Goal: Navigation & Orientation: Find specific page/section

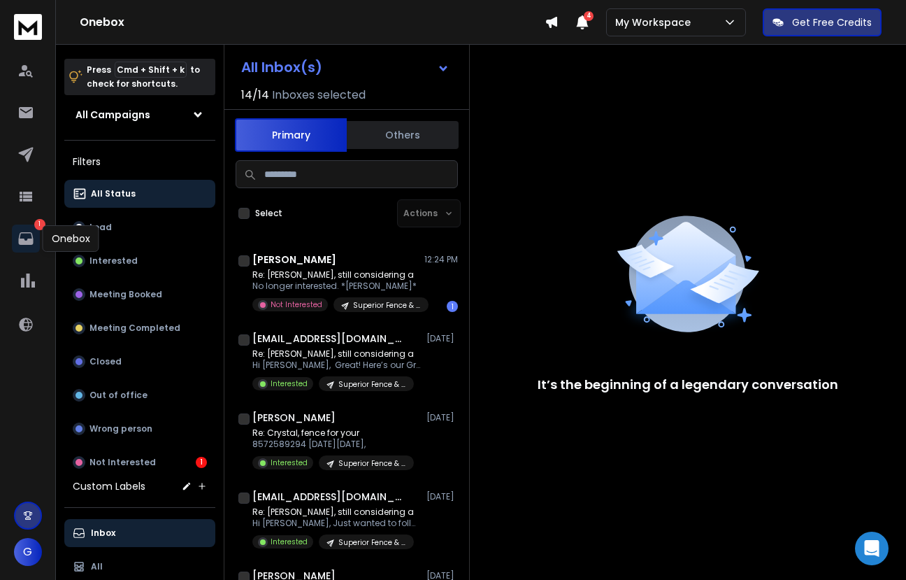
click at [33, 239] on icon at bounding box center [25, 238] width 17 height 17
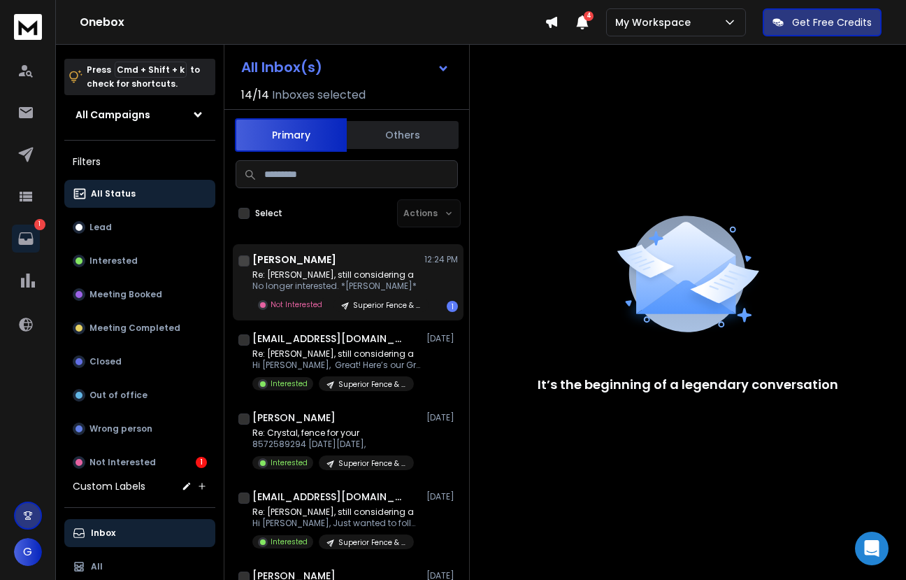
click at [303, 284] on p "No longer interested. *[PERSON_NAME]*" at bounding box center [336, 285] width 168 height 11
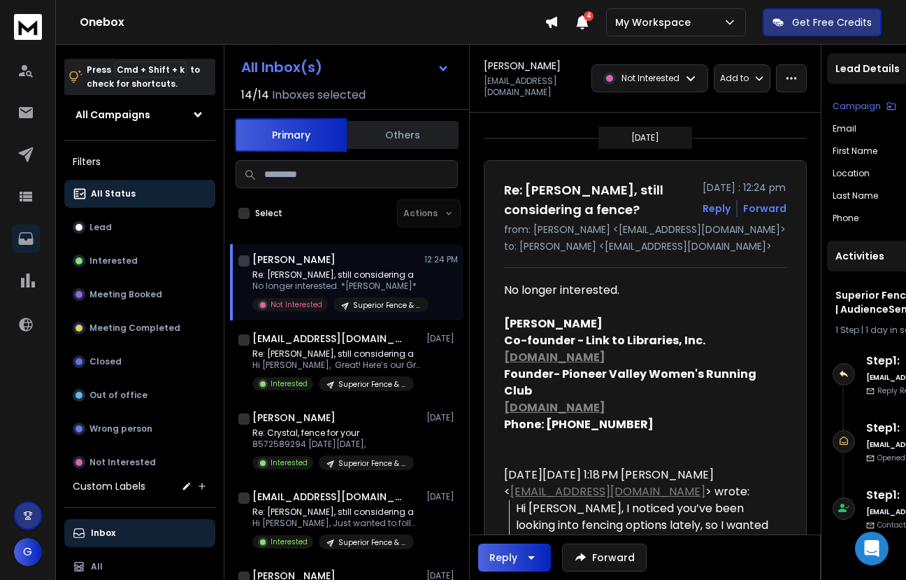
click at [364, 128] on button "Others" at bounding box center [403, 135] width 112 height 31
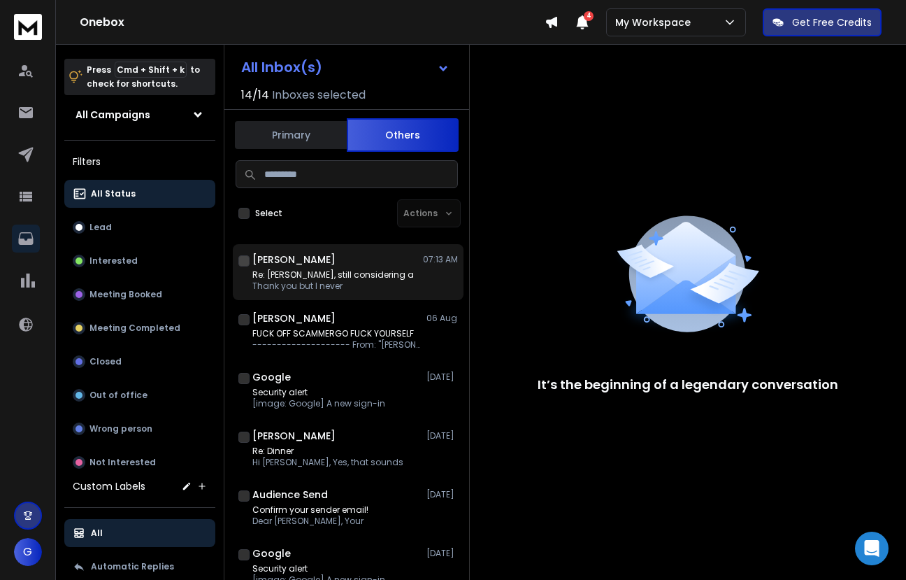
click at [361, 275] on p "Re: [PERSON_NAME], still considering a" at bounding box center [333, 274] width 162 height 11
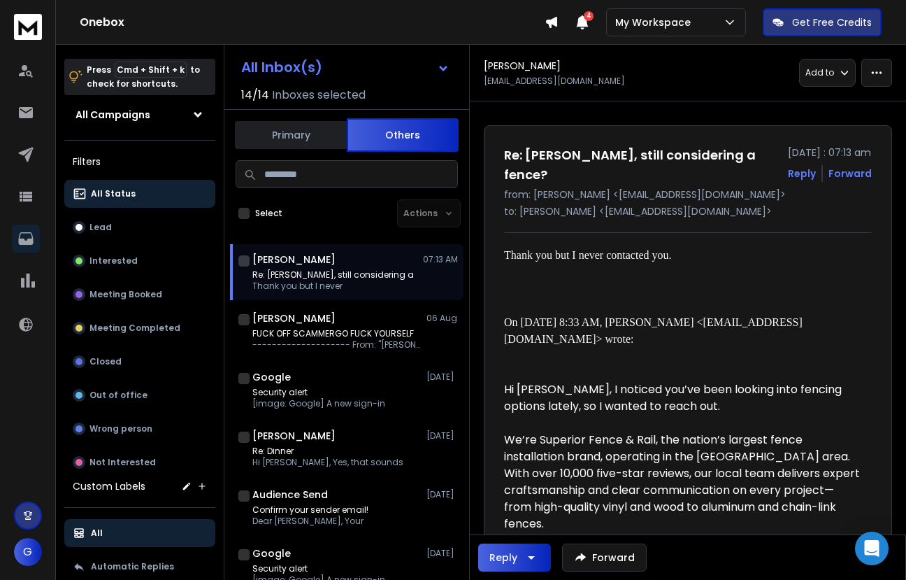
scroll to position [29, 0]
